Goal: Check status: Check status

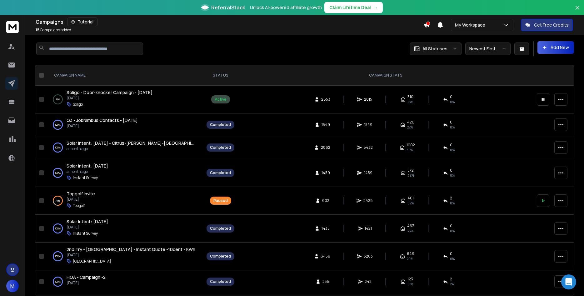
click at [96, 94] on span "Soligo - Door-knocker Campaign - [DATE]" at bounding box center [110, 92] width 86 height 6
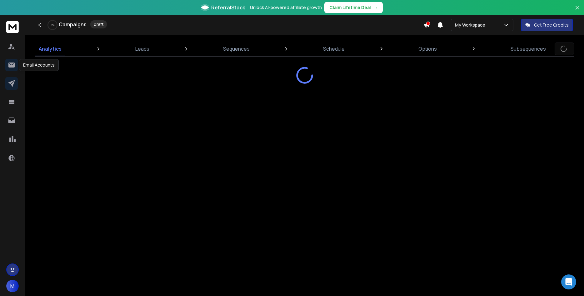
click at [9, 66] on icon at bounding box center [11, 64] width 6 height 5
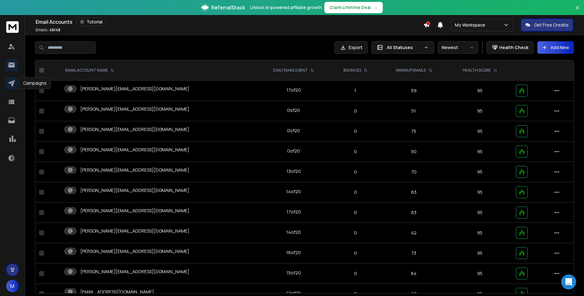
click at [15, 84] on icon at bounding box center [11, 83] width 7 height 7
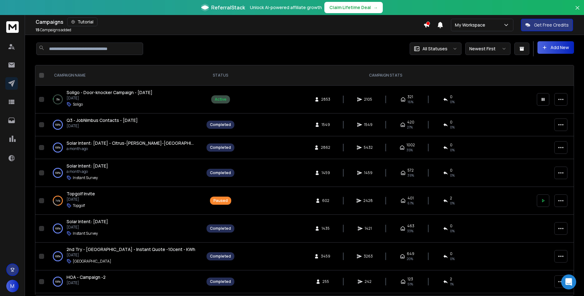
click at [95, 91] on span "Soligo - Door-knocker Campaign - [DATE]" at bounding box center [110, 92] width 86 height 6
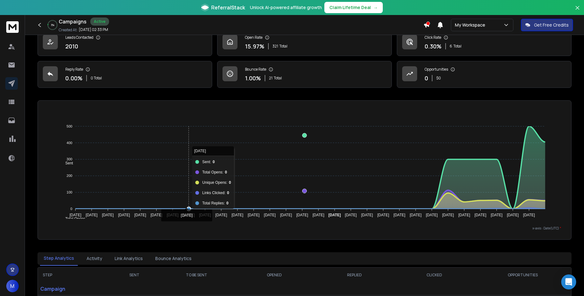
scroll to position [136, 0]
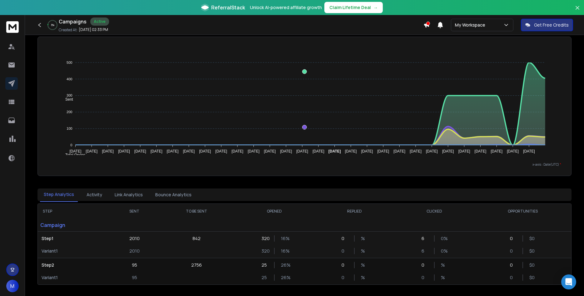
drag, startPoint x: 47, startPoint y: 280, endPoint x: 76, endPoint y: 277, distance: 28.9
click at [47, 280] on p "Variant 1" at bounding box center [74, 277] width 65 height 6
click at [132, 265] on p "95" at bounding box center [134, 265] width 5 height 6
click at [50, 277] on p "Variant 1" at bounding box center [74, 277] width 65 height 6
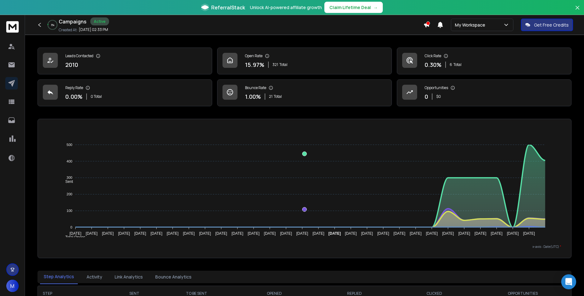
scroll to position [9, 0]
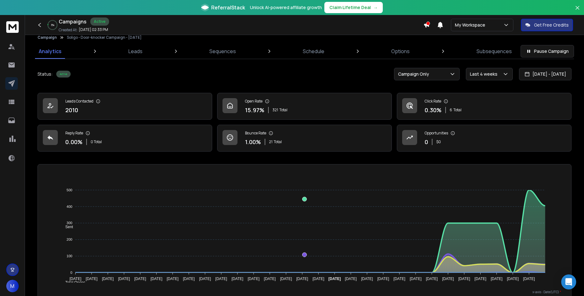
click at [439, 107] on p "0.30 %" at bounding box center [433, 110] width 17 height 9
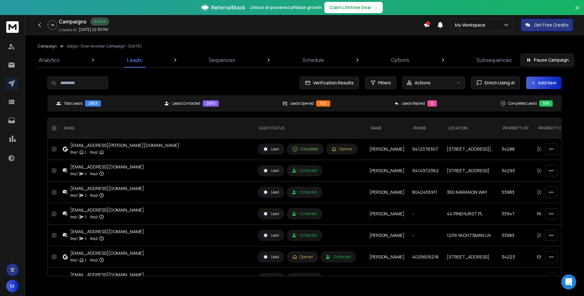
click at [251, 23] on div "3 % Campaigns Active Created At: [DATE] 02:33 PM My Workspace Get Free Credits" at bounding box center [292, 25] width 584 height 20
click at [125, 6] on div "ReferralStack Unlock AI-powered affiliate growth Lifetime Deals available! Clai…" at bounding box center [292, 7] width 584 height 15
click at [439, 82] on div "Actions" at bounding box center [430, 83] width 47 height 6
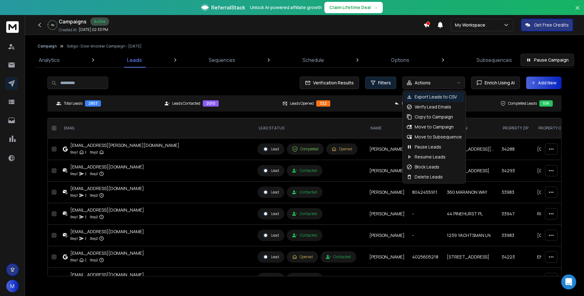
click at [389, 80] on span "Filters" at bounding box center [384, 83] width 13 height 6
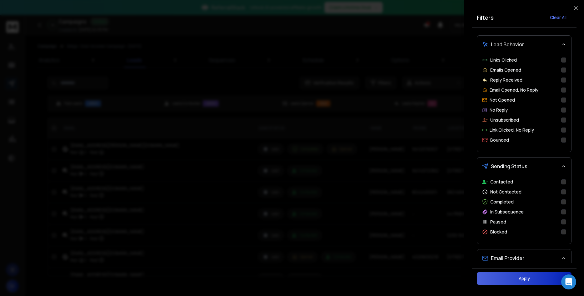
click at [562, 59] on button "Links Clicked" at bounding box center [563, 59] width 5 height 5
click at [524, 275] on button "Apply" at bounding box center [524, 278] width 95 height 12
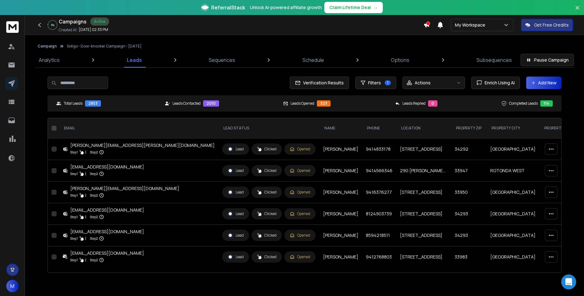
click at [47, 45] on button "Campaign" at bounding box center [46, 46] width 19 height 5
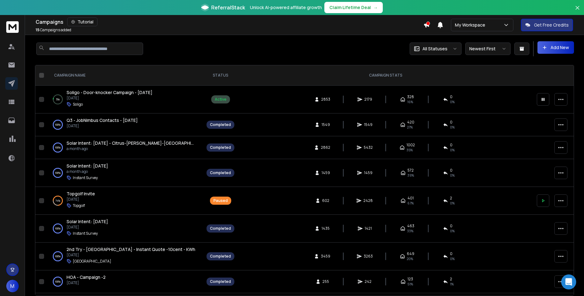
click at [96, 94] on span "Soligo - Door-knocker Campaign - [DATE]" at bounding box center [110, 92] width 86 height 6
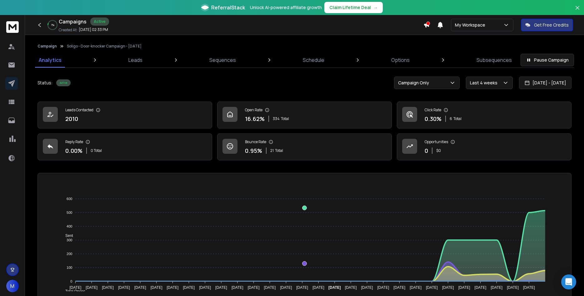
click at [51, 48] on button "Campaign" at bounding box center [46, 46] width 19 height 5
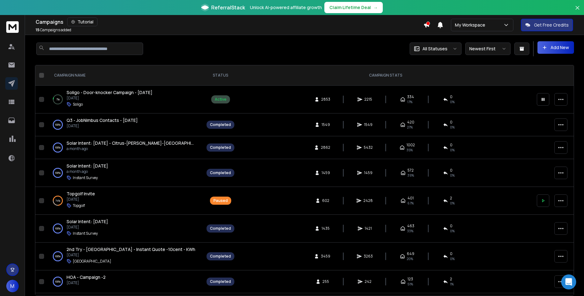
click at [113, 90] on span "Soligo - Door-knocker Campaign - [DATE]" at bounding box center [110, 92] width 86 height 6
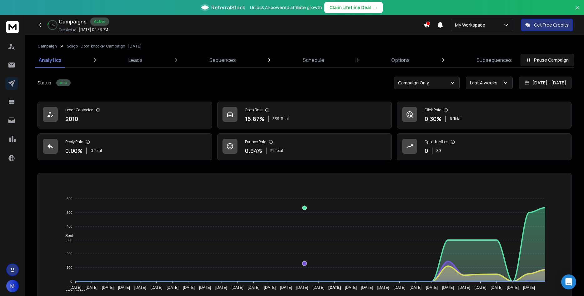
click at [44, 47] on button "Campaign" at bounding box center [46, 46] width 19 height 5
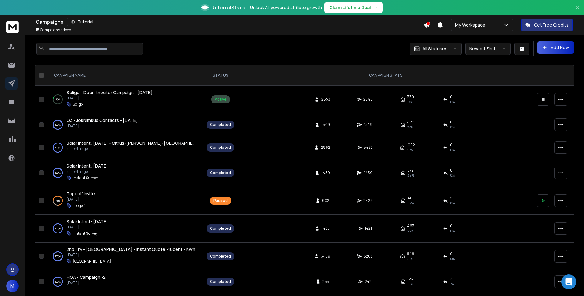
click at [90, 92] on span "Soligo - Door-knocker Campaign - [DATE]" at bounding box center [110, 92] width 86 height 6
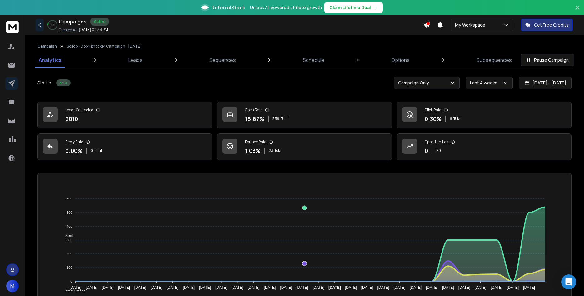
click at [40, 27] on icon at bounding box center [40, 25] width 6 height 6
